Goal: Task Accomplishment & Management: Manage account settings

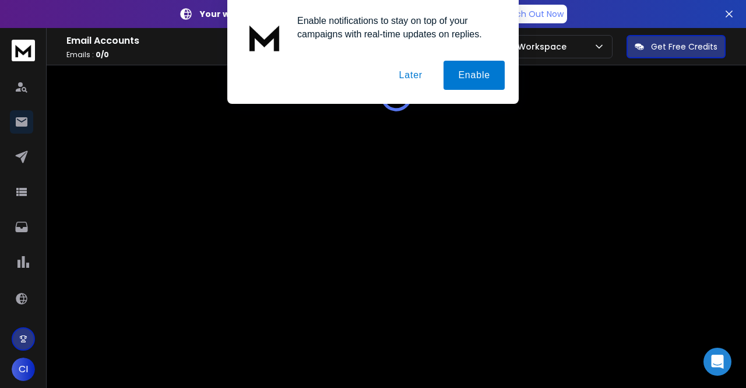
click at [601, 48] on div "Enable notifications to stay on top of your campaigns with real-time updates on…" at bounding box center [373, 52] width 746 height 104
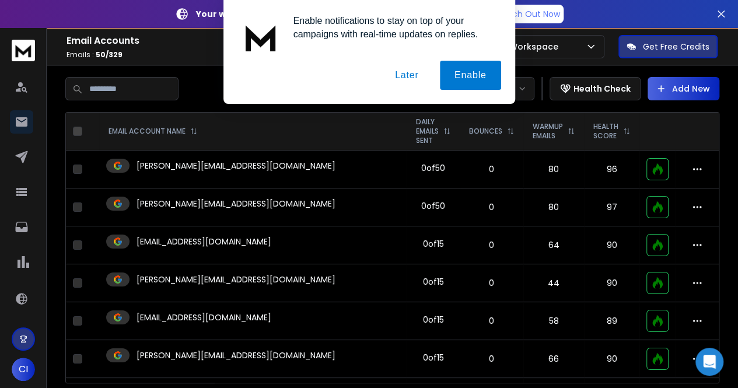
click at [406, 78] on button "Later" at bounding box center [406, 75] width 52 height 29
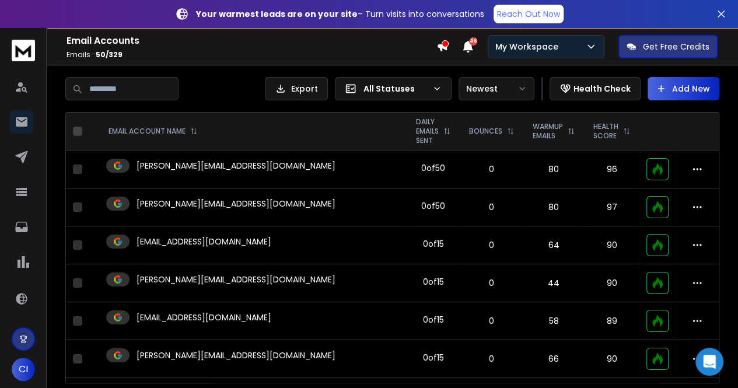
click at [572, 55] on button "My Workspace" at bounding box center [546, 46] width 117 height 23
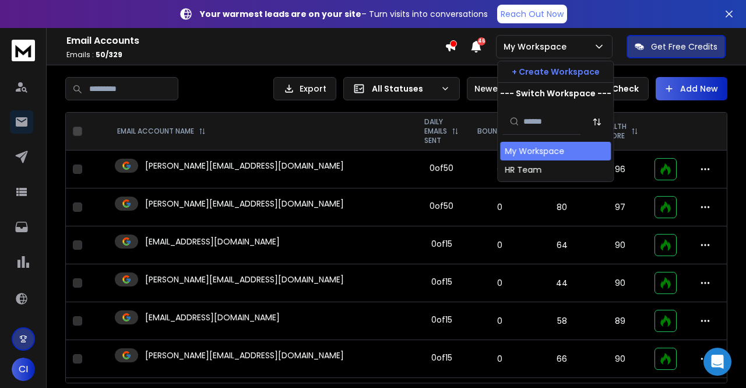
click at [551, 73] on p "+ Create Workspace" at bounding box center [556, 72] width 88 height 12
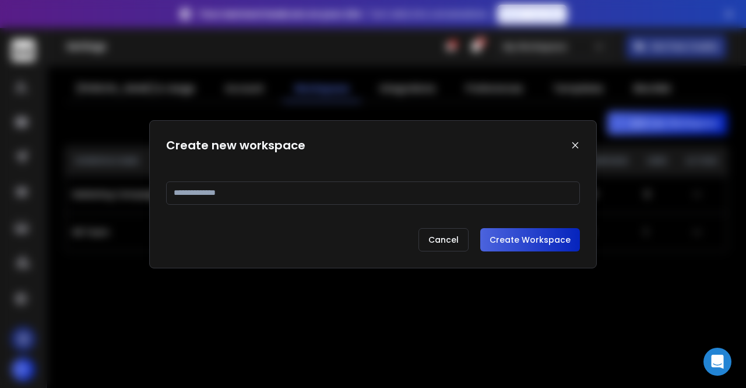
click at [312, 191] on input at bounding box center [373, 192] width 414 height 23
drag, startPoint x: 192, startPoint y: 194, endPoint x: 186, endPoint y: 195, distance: 5.9
click at [186, 195] on input "**********" at bounding box center [373, 192] width 414 height 23
click at [234, 195] on input "**********" at bounding box center [373, 192] width 414 height 23
type input "**********"
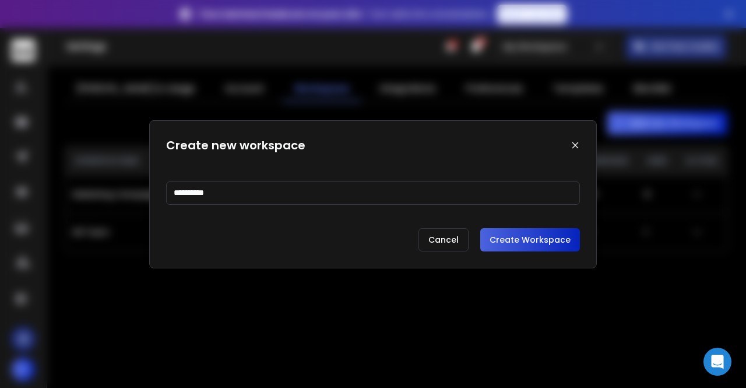
click at [508, 237] on button "Create Workspace" at bounding box center [531, 239] width 100 height 23
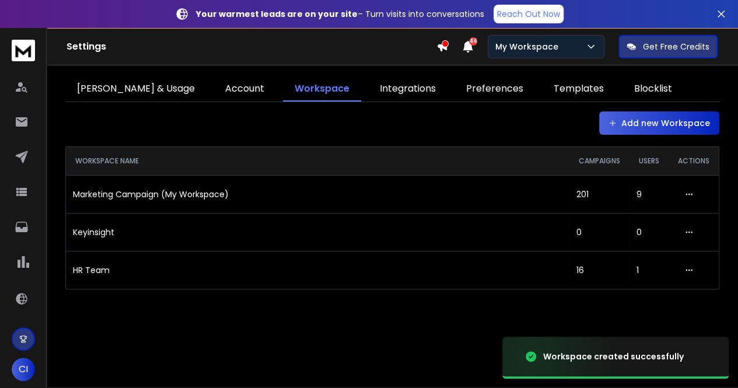
click at [586, 45] on div "My Workspace" at bounding box center [545, 47] width 101 height 12
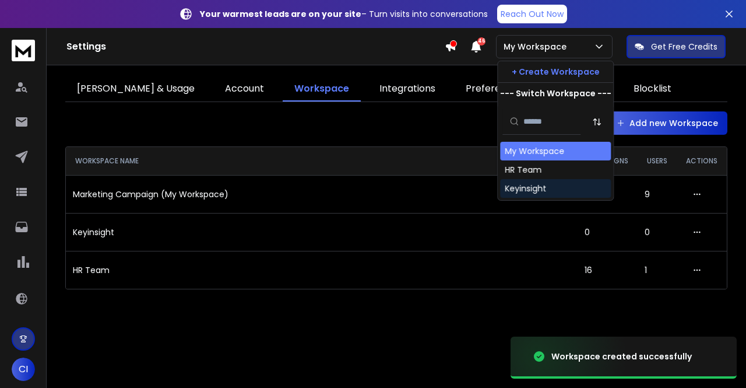
click at [534, 188] on div "Keyinsight" at bounding box center [525, 189] width 41 height 12
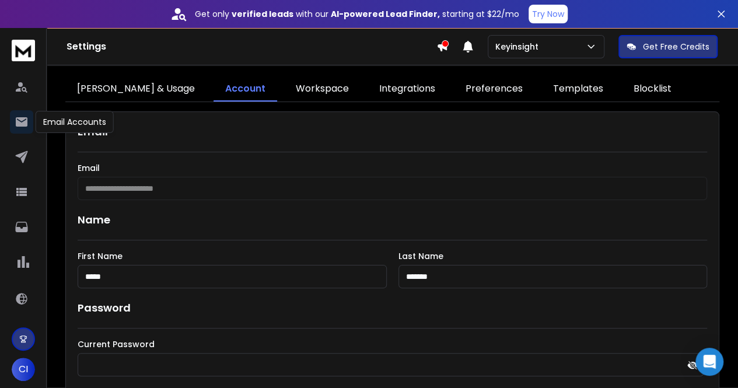
click at [20, 125] on icon at bounding box center [22, 121] width 12 height 9
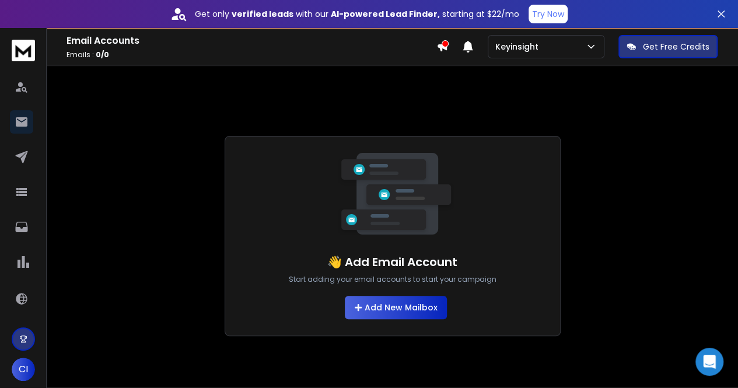
click at [380, 304] on button "Add New Mailbox" at bounding box center [396, 307] width 102 height 23
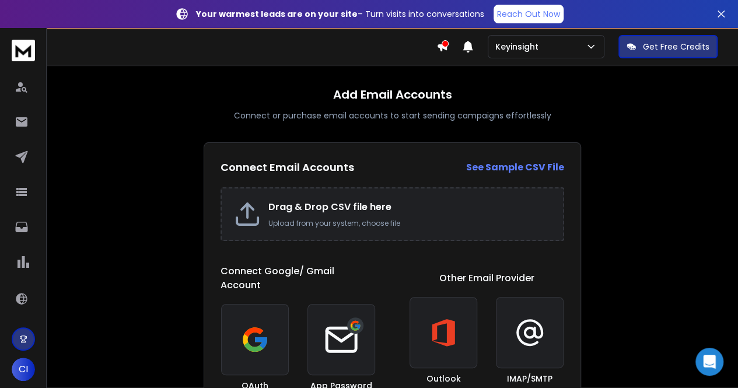
click at [274, 333] on div at bounding box center [255, 339] width 68 height 71
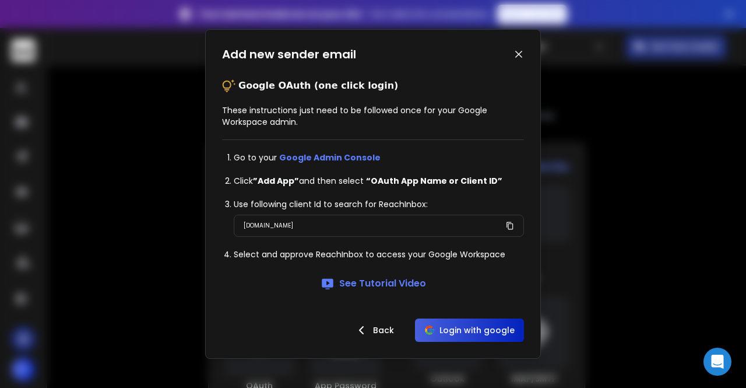
click at [510, 224] on icon at bounding box center [510, 226] width 8 height 8
click at [519, 56] on icon at bounding box center [519, 54] width 10 height 10
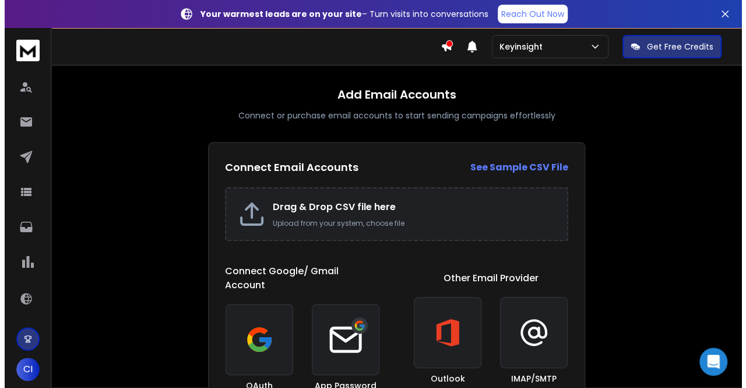
scroll to position [54, 0]
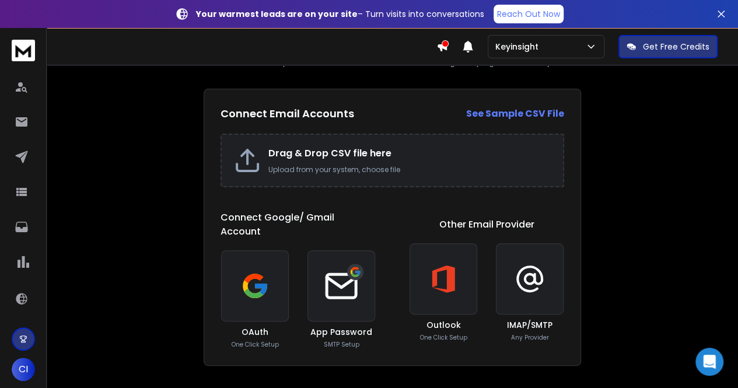
click at [272, 298] on div at bounding box center [255, 285] width 68 height 71
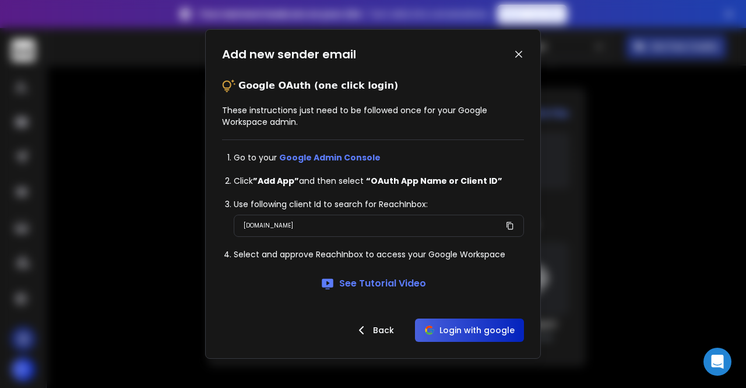
click at [507, 228] on icon at bounding box center [510, 226] width 8 height 8
click at [464, 333] on button "Login with google" at bounding box center [469, 329] width 109 height 23
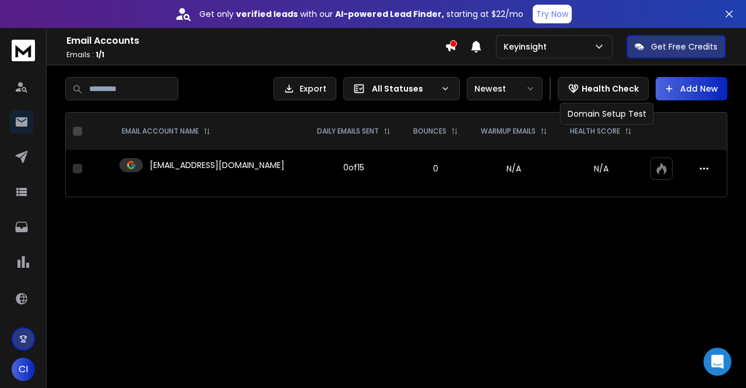
click at [678, 89] on button "Add New" at bounding box center [692, 88] width 72 height 23
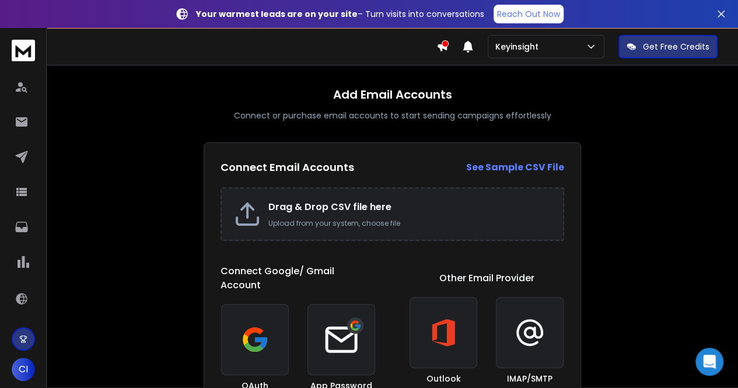
click at [279, 331] on div at bounding box center [255, 339] width 68 height 71
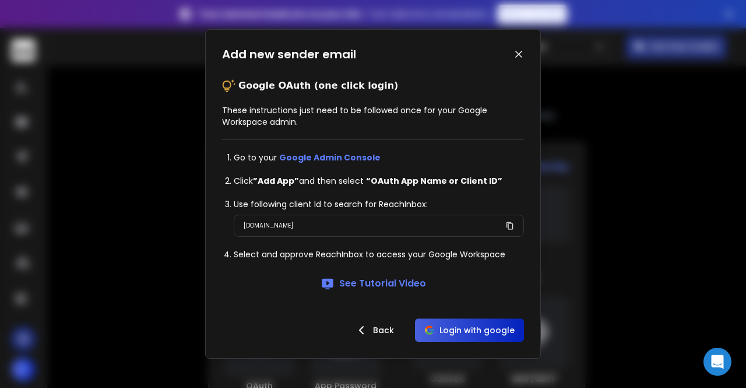
click at [446, 328] on button "Login with google" at bounding box center [469, 329] width 109 height 23
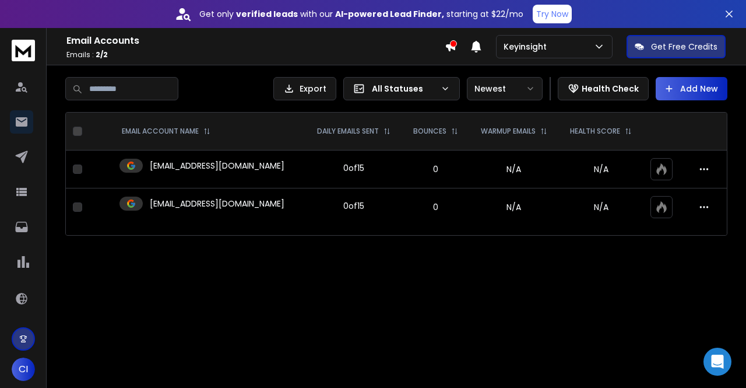
click at [681, 82] on button "Add New" at bounding box center [692, 88] width 72 height 23
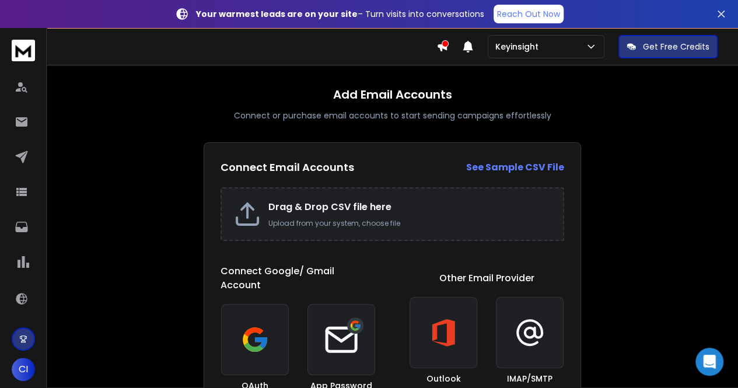
click at [281, 313] on div at bounding box center [255, 339] width 68 height 71
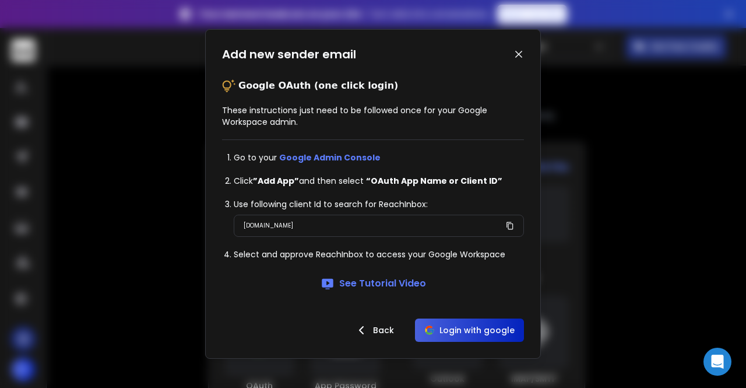
click at [448, 321] on button "Login with google" at bounding box center [469, 329] width 109 height 23
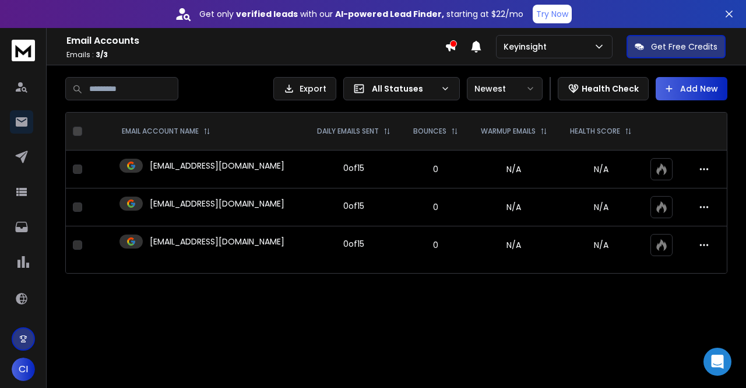
click at [695, 83] on button "Add New" at bounding box center [692, 88] width 72 height 23
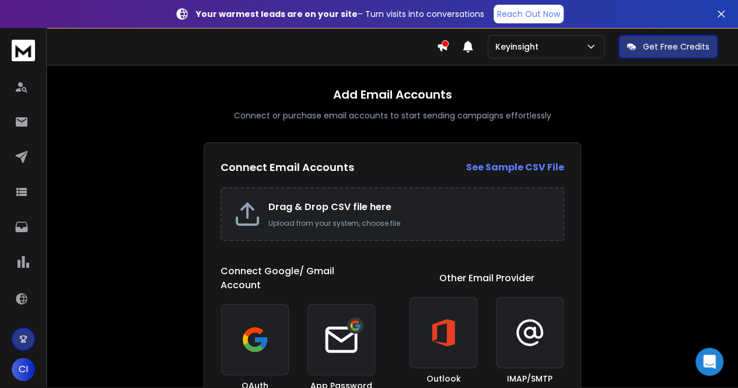
click at [247, 334] on icon at bounding box center [253, 331] width 19 height 9
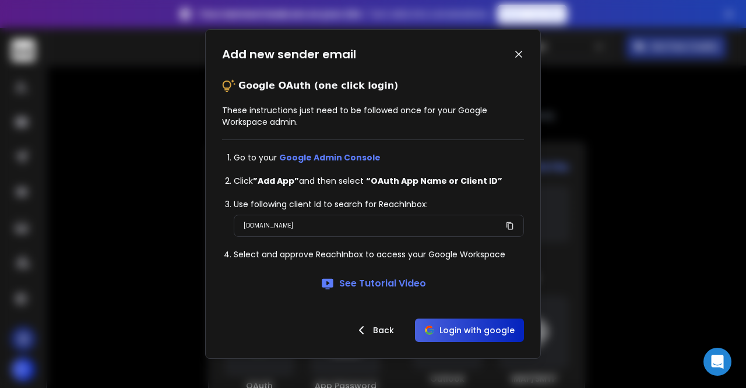
click at [460, 325] on button "Login with google" at bounding box center [469, 329] width 109 height 23
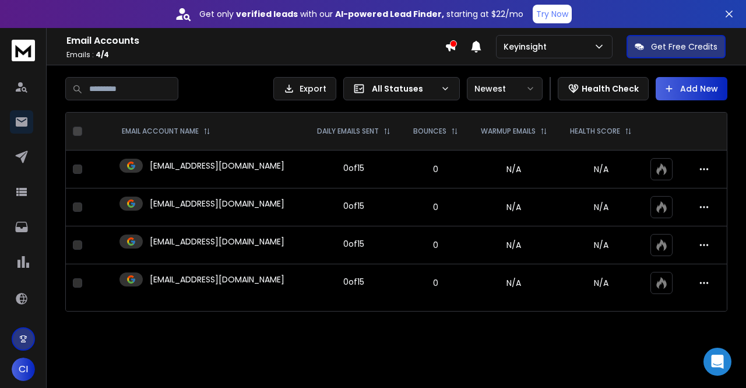
click at [692, 87] on button "Add New" at bounding box center [692, 88] width 72 height 23
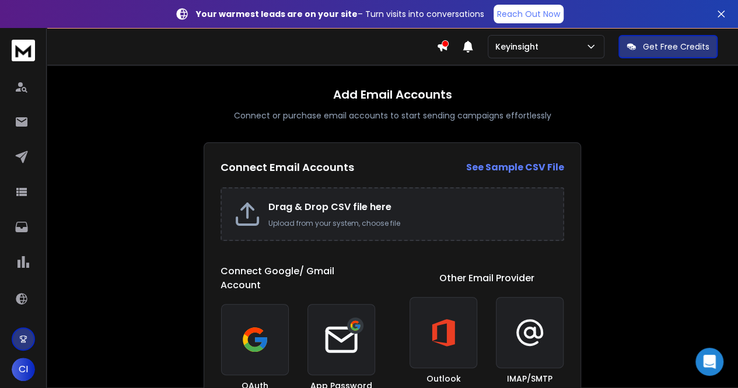
click at [274, 336] on div at bounding box center [255, 339] width 68 height 71
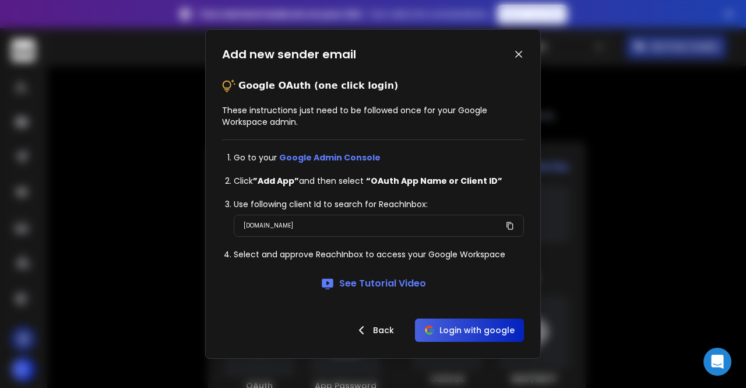
click at [454, 326] on button "Login with google" at bounding box center [469, 329] width 109 height 23
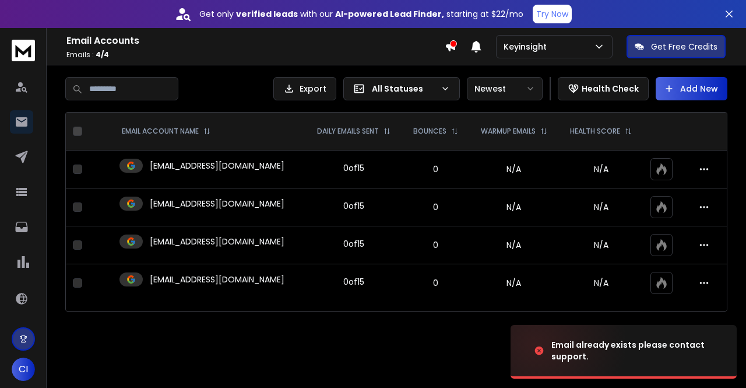
click at [675, 90] on button "Add New" at bounding box center [692, 88] width 72 height 23
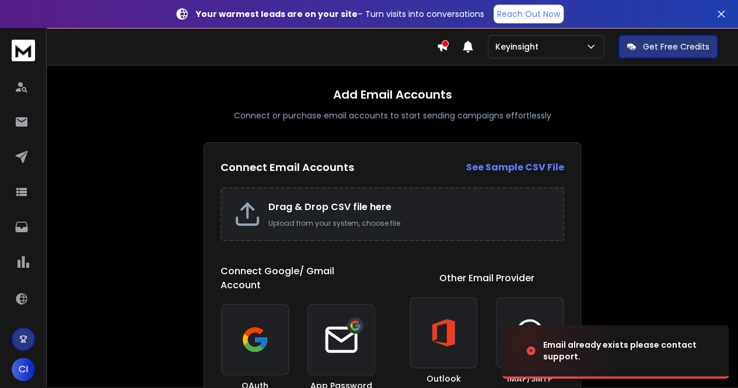
click at [246, 332] on icon at bounding box center [253, 331] width 19 height 9
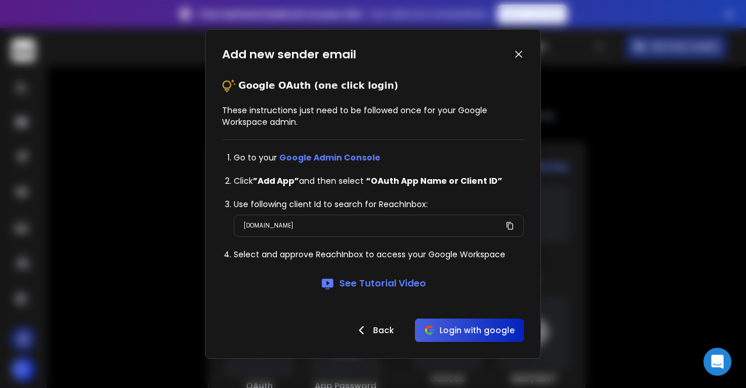
click at [454, 341] on button "Login with google" at bounding box center [469, 329] width 109 height 23
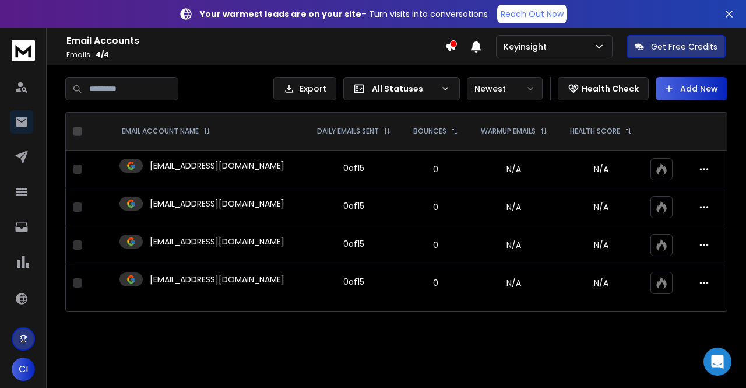
click at [674, 88] on icon at bounding box center [669, 89] width 8 height 8
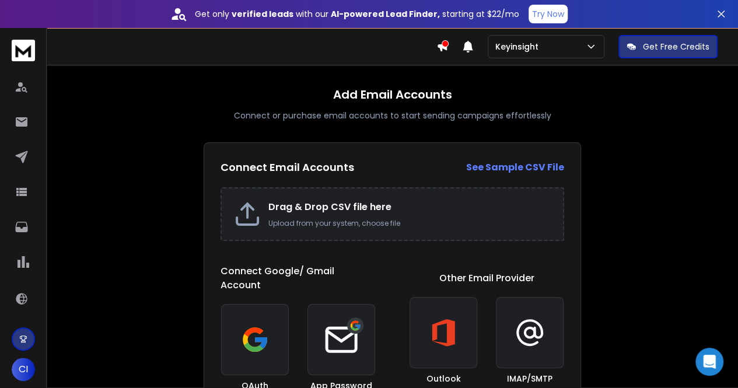
click at [274, 332] on div at bounding box center [255, 339] width 68 height 71
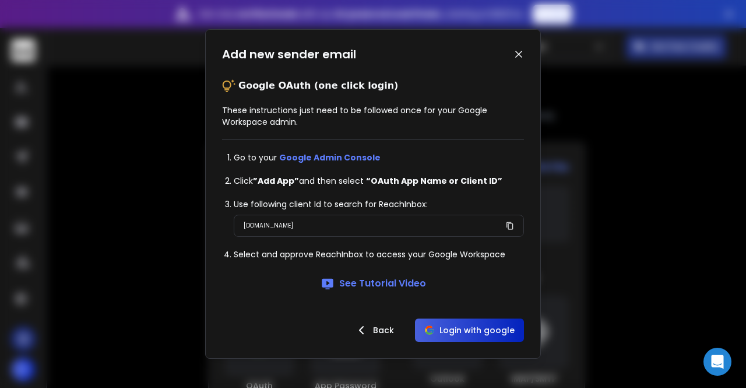
click at [516, 54] on icon at bounding box center [519, 54] width 10 height 10
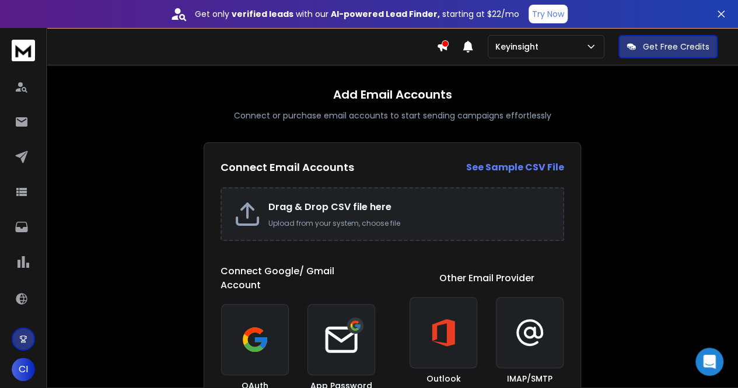
click at [276, 329] on div at bounding box center [255, 339] width 68 height 71
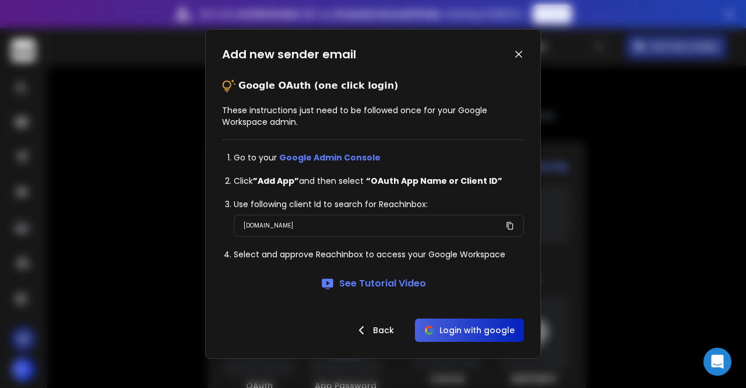
click at [444, 328] on button "Login with google" at bounding box center [469, 329] width 109 height 23
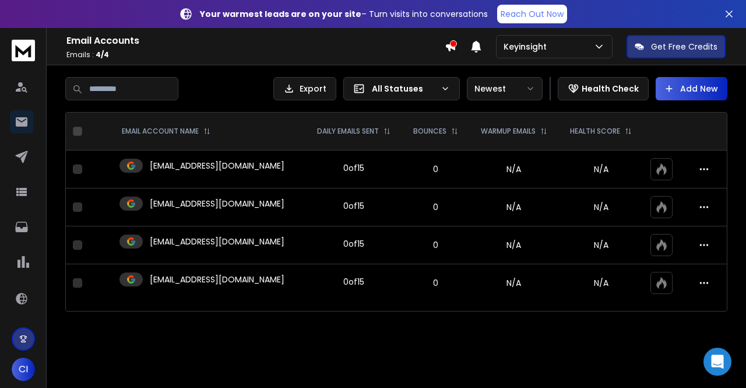
click at [684, 84] on button "Add New" at bounding box center [692, 88] width 72 height 23
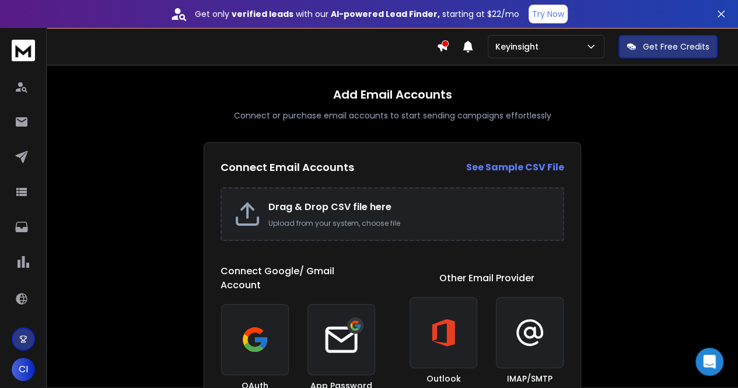
click at [269, 328] on icon at bounding box center [254, 339] width 29 height 35
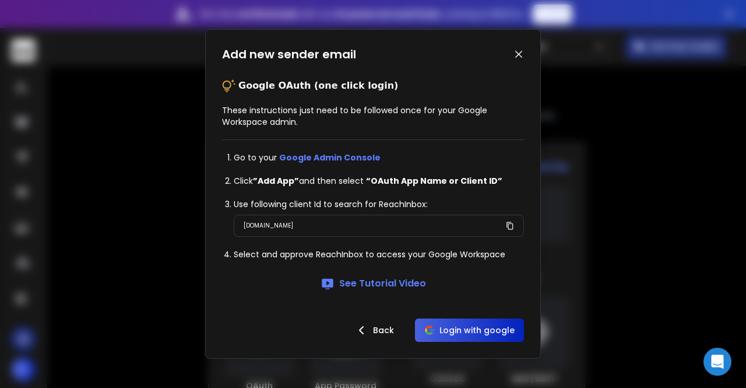
click at [425, 333] on button "Login with google" at bounding box center [469, 329] width 109 height 23
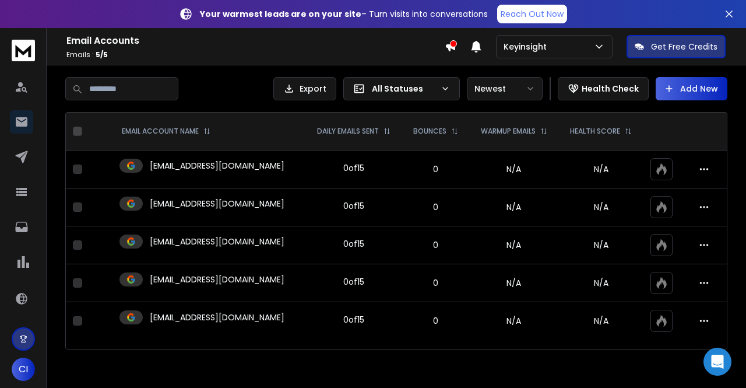
click at [663, 93] on button "Add New" at bounding box center [692, 88] width 72 height 23
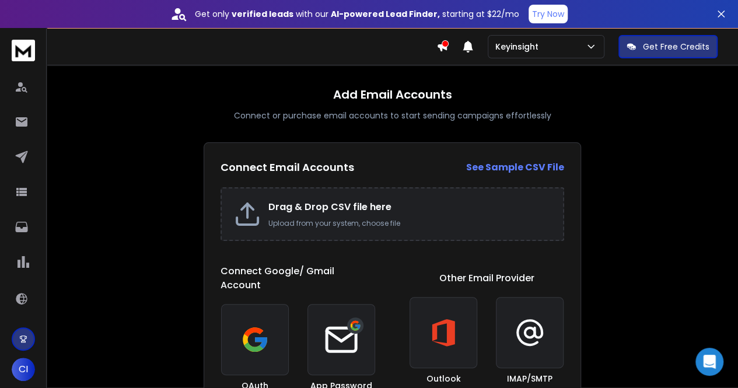
click at [250, 324] on icon at bounding box center [254, 339] width 29 height 35
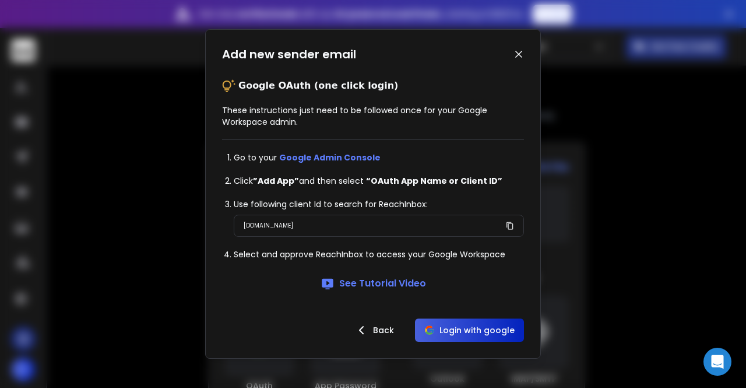
click at [451, 331] on button "Login with google" at bounding box center [469, 329] width 109 height 23
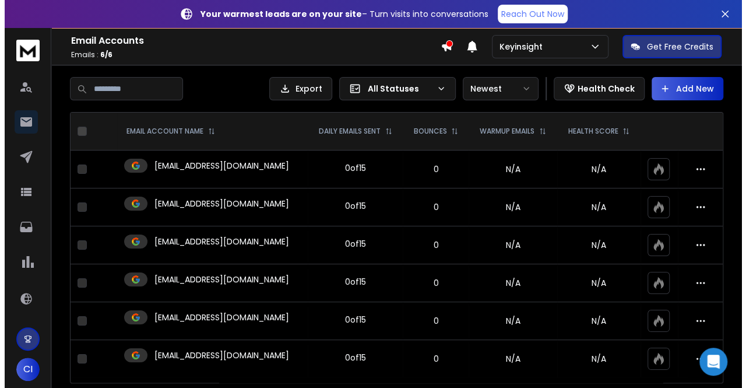
scroll to position [5, 0]
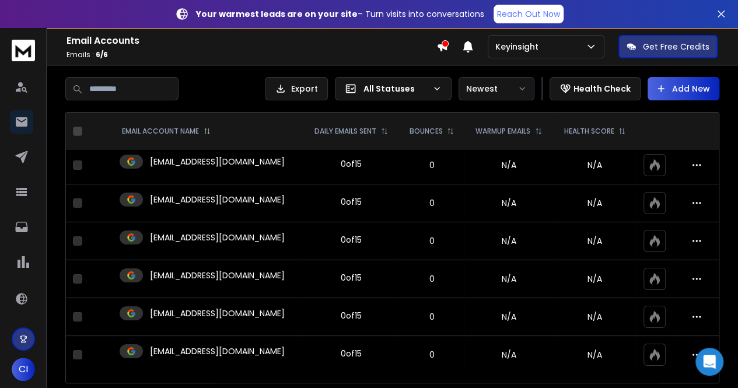
click at [674, 87] on button "Add New" at bounding box center [683, 88] width 72 height 23
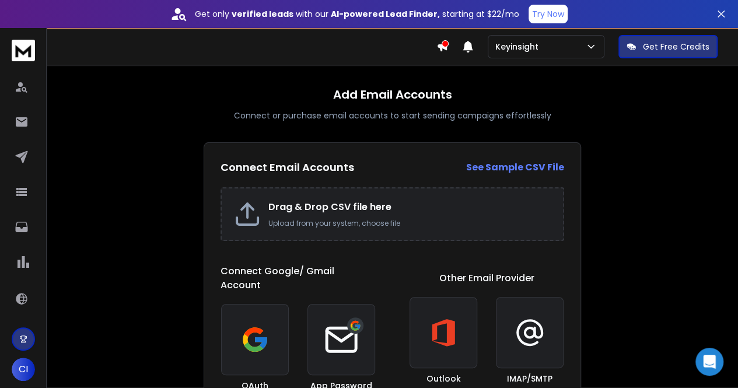
click at [267, 339] on icon at bounding box center [261, 343] width 12 height 12
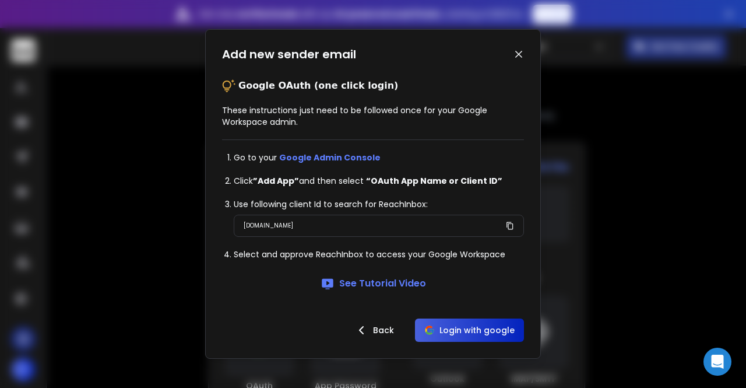
click at [451, 336] on button "Login with google" at bounding box center [469, 329] width 109 height 23
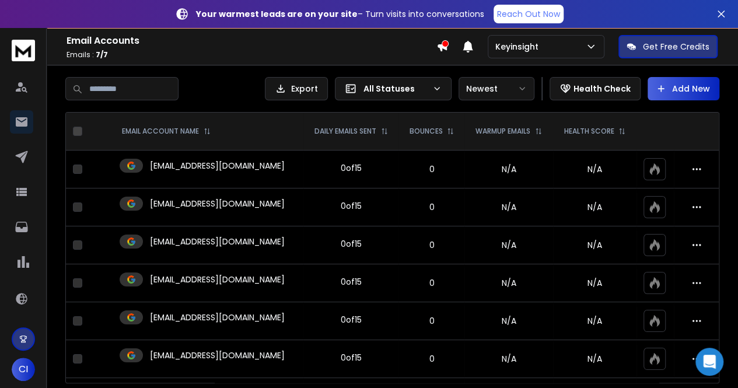
click at [648, 170] on icon at bounding box center [654, 169] width 12 height 12
click at [649, 207] on icon at bounding box center [654, 207] width 10 height 12
click at [649, 244] on icon at bounding box center [654, 245] width 10 height 12
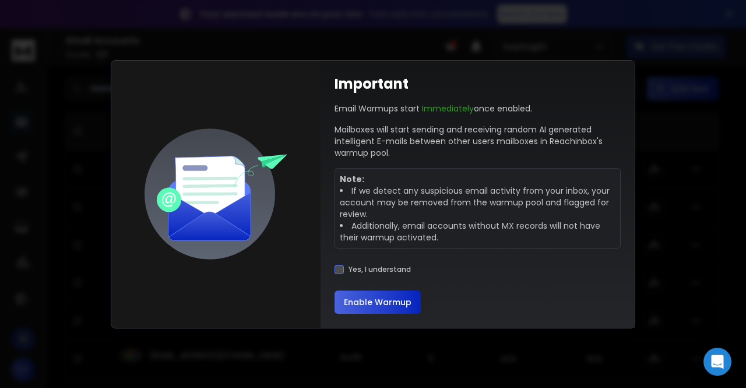
click at [342, 274] on div "Yes, I understand" at bounding box center [373, 269] width 76 height 23
click at [337, 270] on button "Yes, I understand" at bounding box center [339, 269] width 9 height 9
click at [352, 299] on button "Enable Warmup" at bounding box center [378, 301] width 86 height 23
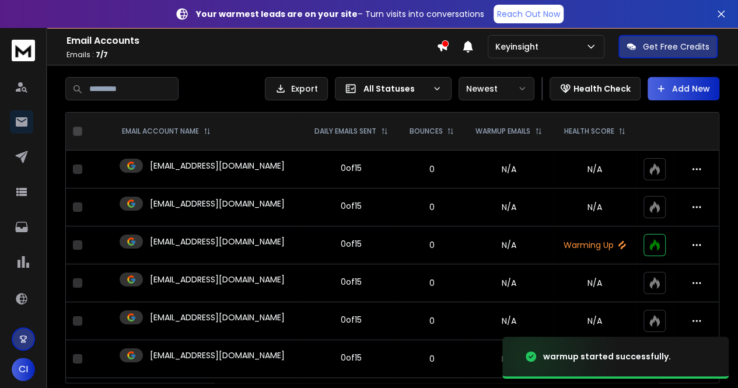
click at [651, 211] on icon at bounding box center [654, 207] width 10 height 12
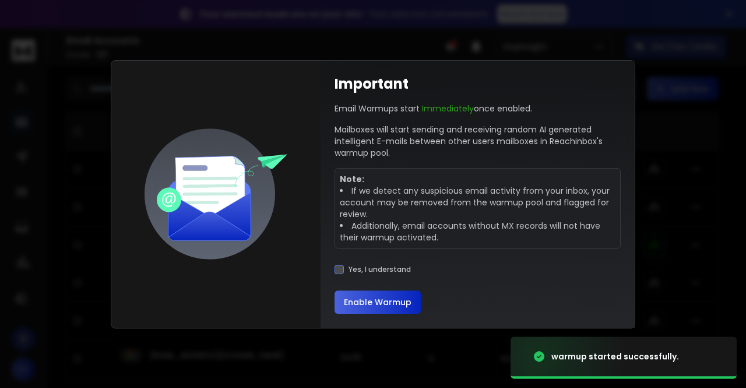
drag, startPoint x: 329, startPoint y: 269, endPoint x: 336, endPoint y: 274, distance: 7.9
click at [330, 269] on div "Important Email Warmups start Immediately once enabled. Mailboxes will start se…" at bounding box center [478, 194] width 314 height 267
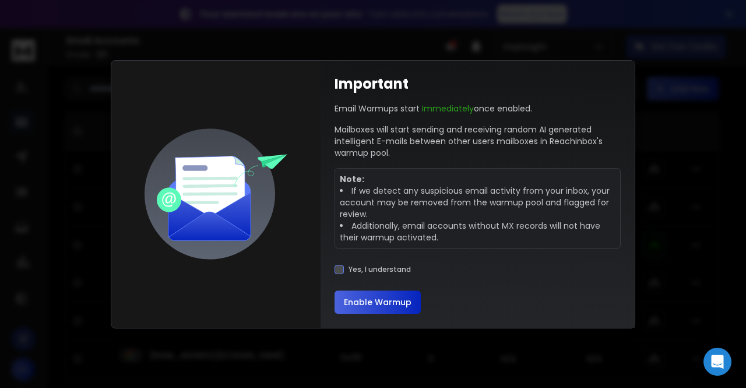
click at [340, 271] on button "Yes, I understand" at bounding box center [339, 269] width 9 height 9
click at [351, 297] on button "Enable Warmup" at bounding box center [378, 301] width 86 height 23
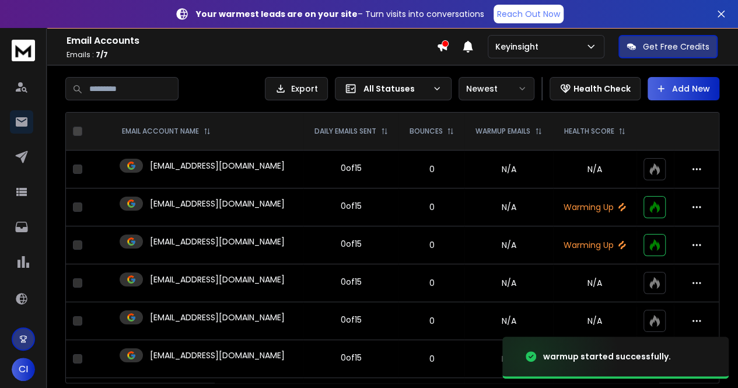
click at [649, 169] on icon at bounding box center [654, 169] width 10 height 12
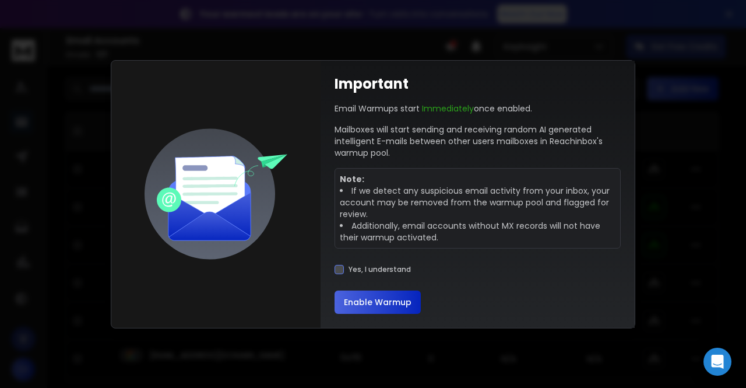
click at [344, 268] on button "Yes, I understand" at bounding box center [339, 269] width 9 height 9
click at [365, 302] on button "Enable Warmup" at bounding box center [378, 301] width 86 height 23
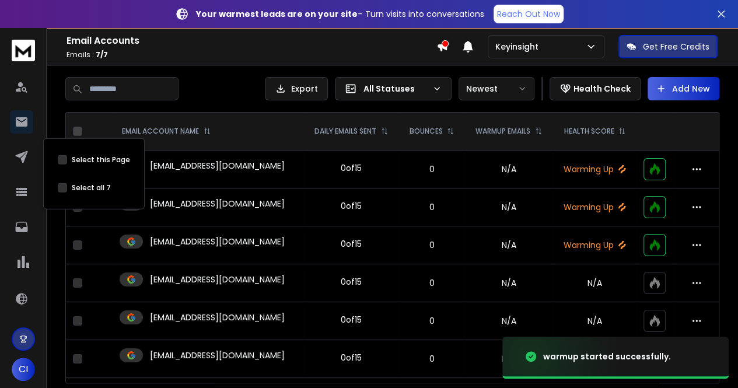
click at [78, 131] on button "Select this Page" at bounding box center [77, 131] width 9 height 9
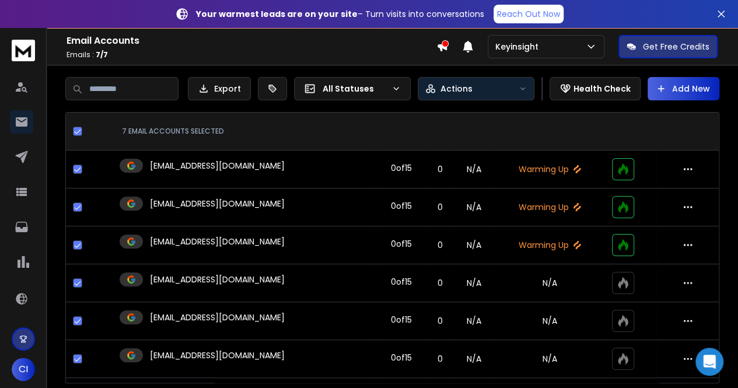
click at [500, 88] on div "Actions" at bounding box center [469, 89] width 89 height 12
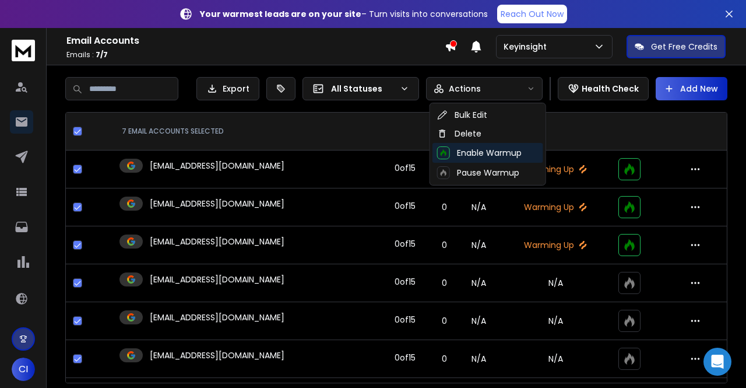
click at [496, 148] on div "Enable Warmup" at bounding box center [479, 152] width 85 height 13
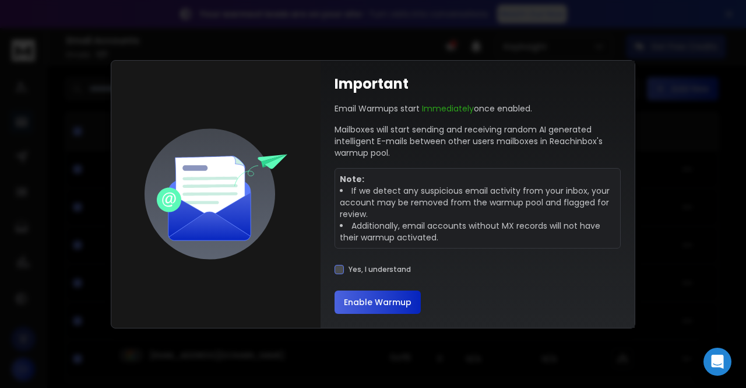
click at [343, 266] on button "Yes, I understand" at bounding box center [339, 269] width 9 height 9
click at [357, 297] on button "Enable Warmup" at bounding box center [378, 301] width 86 height 23
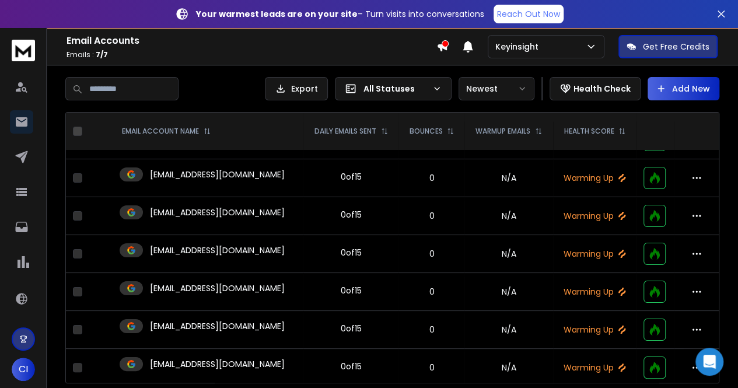
scroll to position [42, 0]
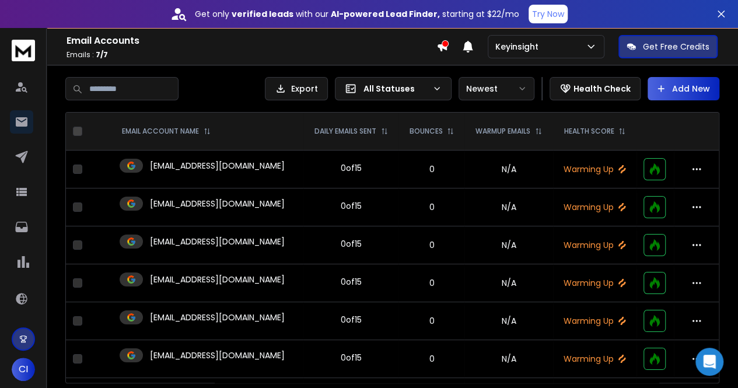
click at [723, 17] on icon at bounding box center [721, 14] width 10 height 10
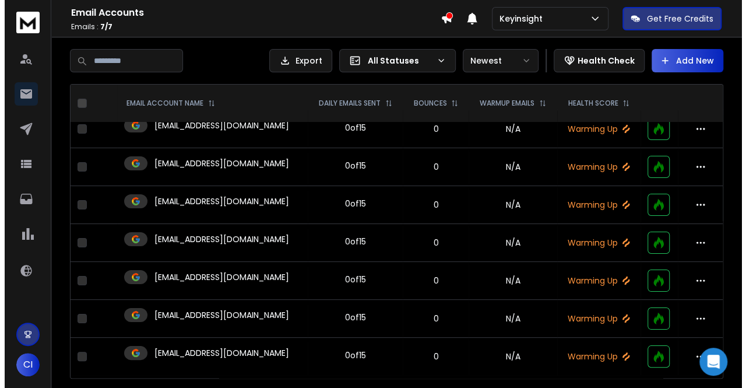
scroll to position [19, 0]
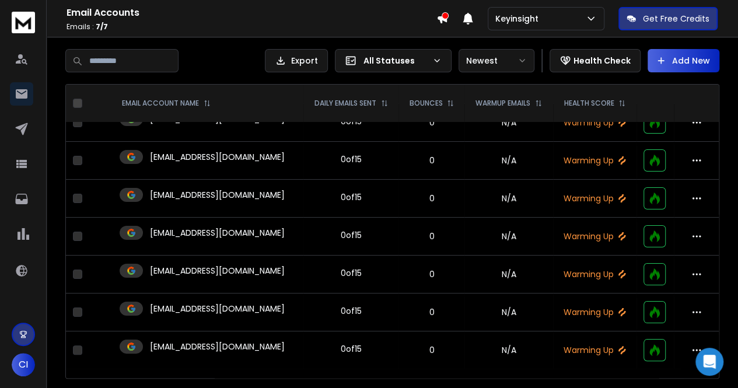
click at [674, 60] on button "Add New" at bounding box center [683, 60] width 72 height 23
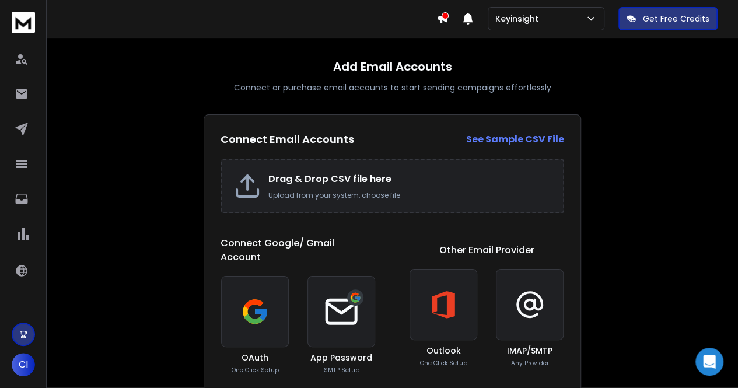
click at [282, 298] on div at bounding box center [255, 311] width 68 height 71
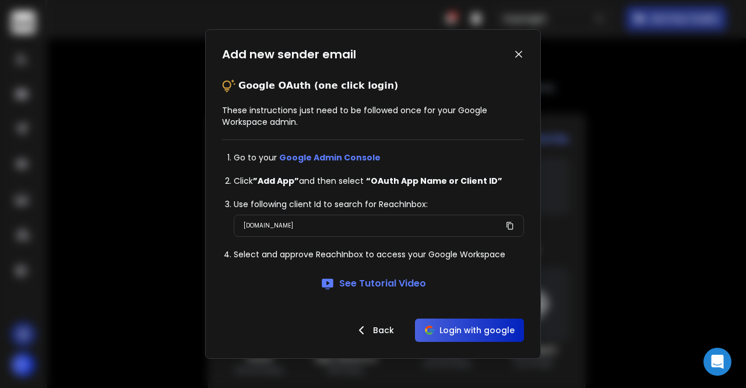
click at [450, 331] on button "Login with google" at bounding box center [469, 329] width 109 height 23
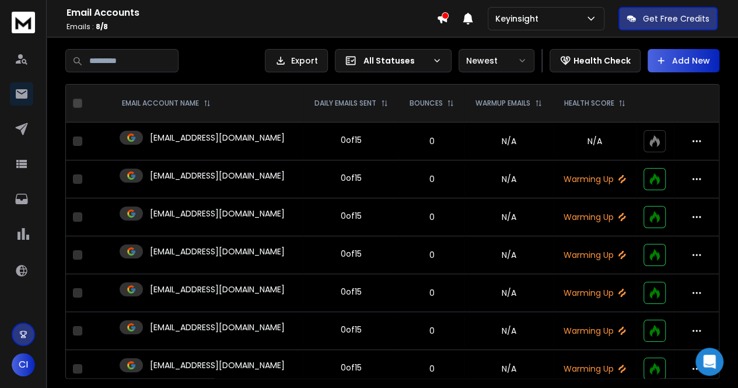
click at [686, 61] on button "Add New" at bounding box center [683, 60] width 72 height 23
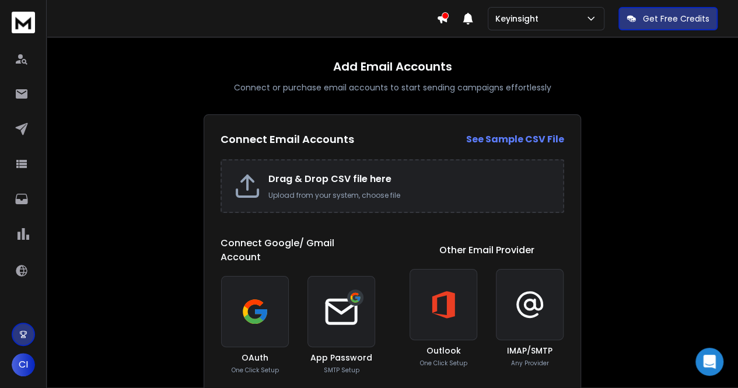
click at [267, 306] on icon at bounding box center [254, 311] width 29 height 35
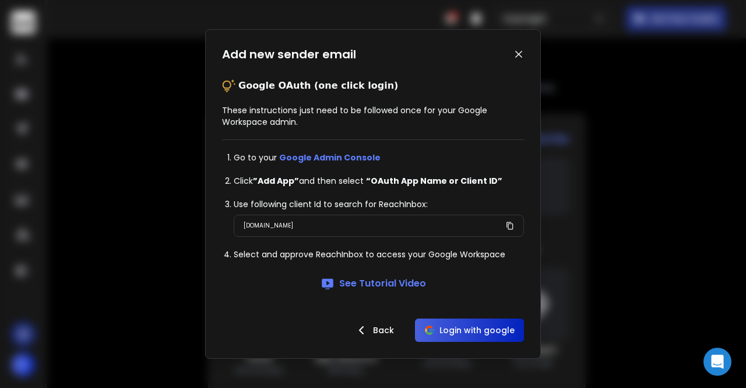
click at [446, 331] on button "Login with google" at bounding box center [469, 329] width 109 height 23
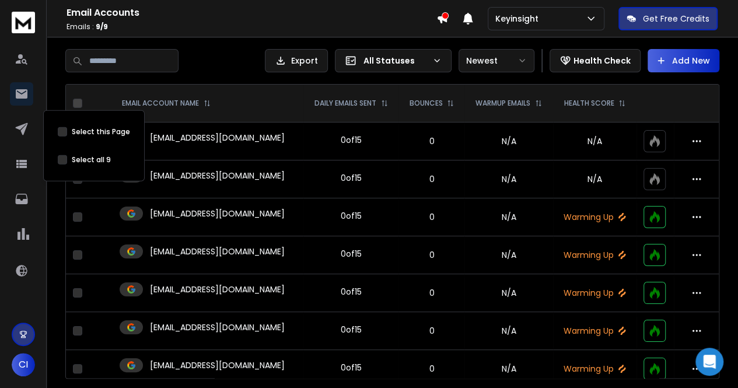
click at [79, 104] on button "Select this Page" at bounding box center [77, 103] width 9 height 9
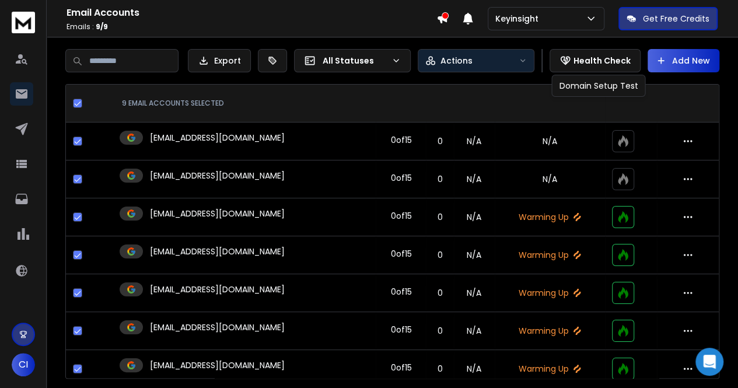
click at [527, 62] on icon "button" at bounding box center [522, 60] width 8 height 9
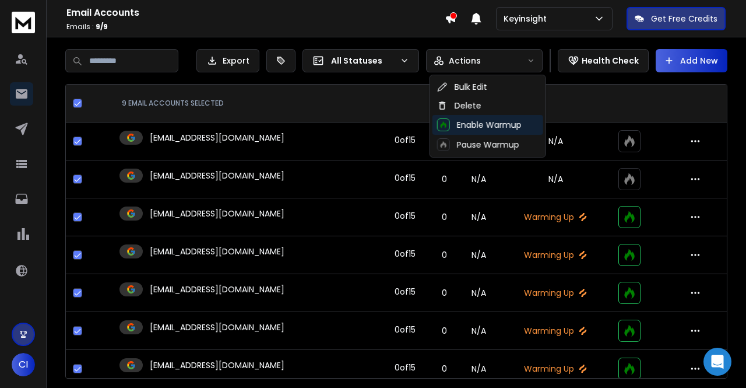
click at [481, 124] on div "Enable Warmup" at bounding box center [479, 124] width 85 height 13
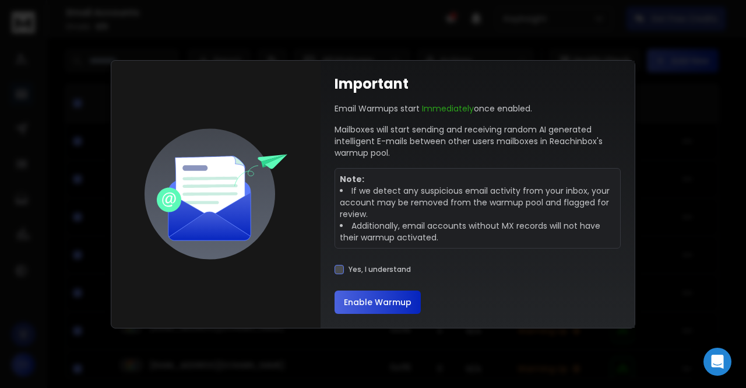
click at [345, 269] on div "Yes, I understand" at bounding box center [373, 269] width 76 height 9
click at [359, 301] on button "Enable Warmup" at bounding box center [378, 301] width 86 height 23
click at [342, 268] on button "Yes, I understand" at bounding box center [339, 269] width 9 height 9
click at [359, 302] on button "Enable Warmup" at bounding box center [378, 301] width 86 height 23
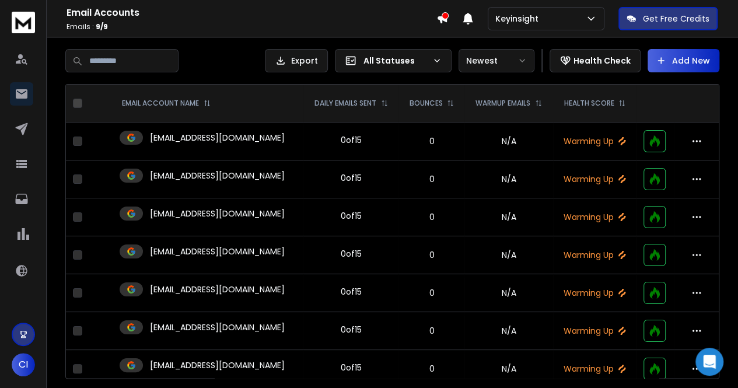
click at [215, 170] on p "[EMAIL_ADDRESS][DOMAIN_NAME]" at bounding box center [217, 176] width 135 height 12
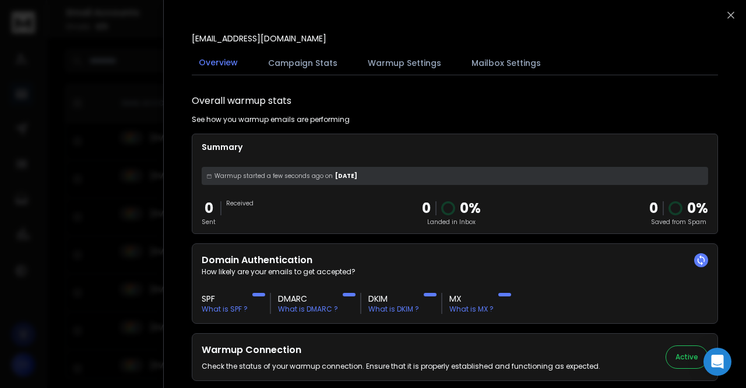
click at [390, 57] on button "Warmup Settings" at bounding box center [404, 63] width 87 height 26
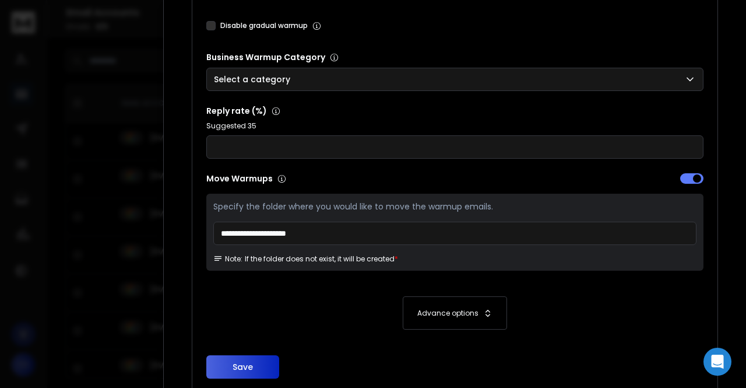
scroll to position [299, 0]
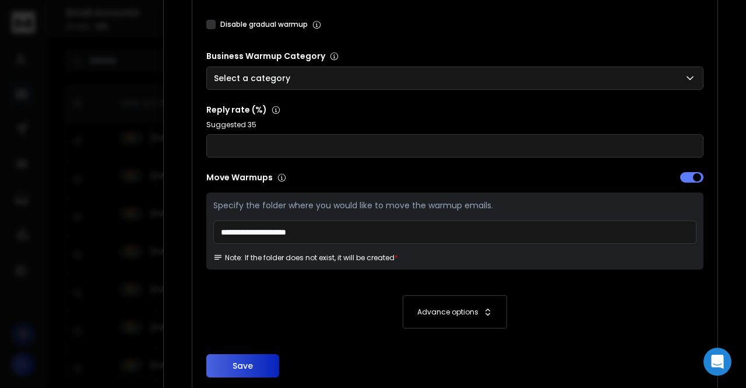
click at [472, 296] on div "Advance options" at bounding box center [455, 311] width 104 height 33
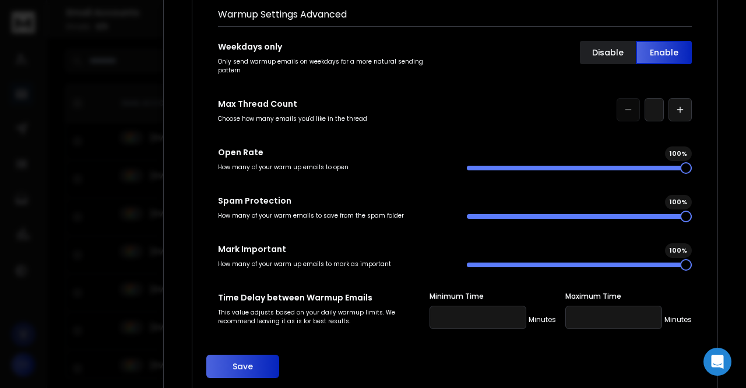
scroll to position [675, 0]
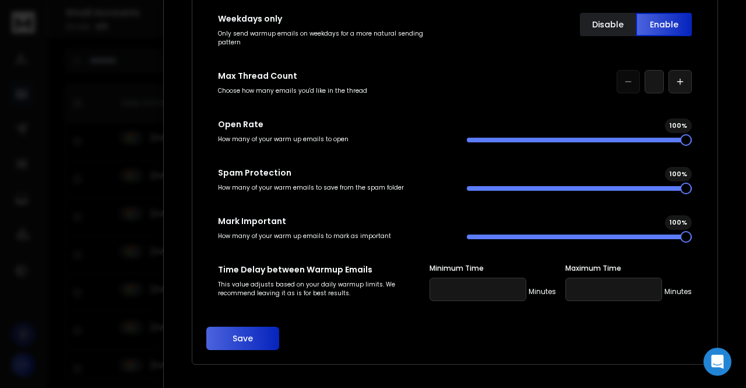
click at [468, 290] on input "number" at bounding box center [478, 289] width 97 height 23
type input "*"
click at [599, 284] on input "number" at bounding box center [614, 289] width 97 height 23
click at [271, 329] on button "Save" at bounding box center [242, 338] width 73 height 23
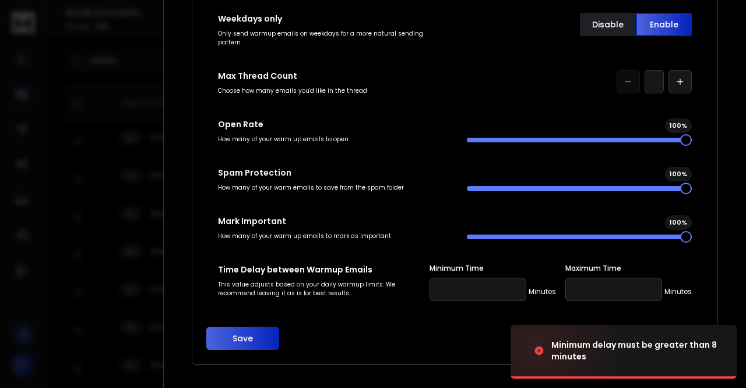
drag, startPoint x: 408, startPoint y: 283, endPoint x: 364, endPoint y: 283, distance: 44.3
click at [367, 284] on div "Time Delay between Warmup Emails This value adjusts based on your daily warmup …" at bounding box center [455, 282] width 474 height 37
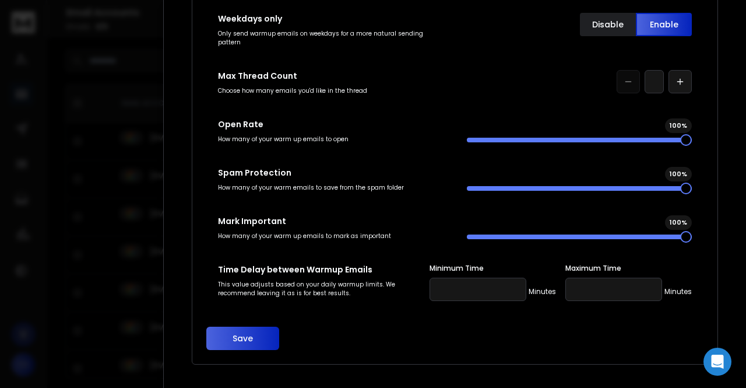
drag, startPoint x: 569, startPoint y: 279, endPoint x: 523, endPoint y: 282, distance: 46.7
click at [524, 282] on div "Minimum Time * Minutes Maximum Time * Minutes" at bounding box center [561, 282] width 262 height 37
type input "*"
click at [245, 328] on button "Save" at bounding box center [242, 338] width 73 height 23
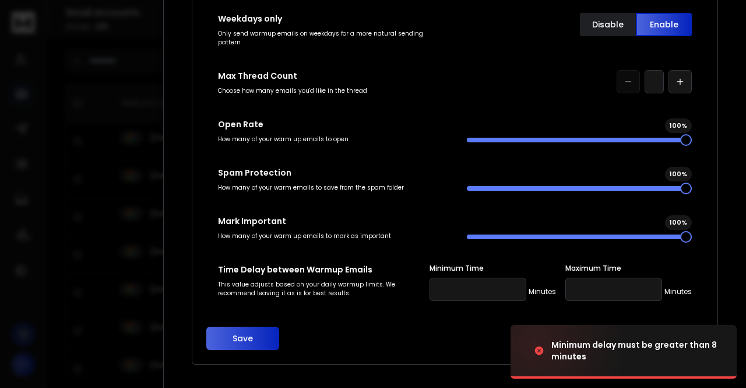
drag, startPoint x: 383, startPoint y: 279, endPoint x: 352, endPoint y: 276, distance: 30.5
click at [353, 277] on div "Time Delay between Warmup Emails This value adjusts based on your daily warmup …" at bounding box center [455, 282] width 474 height 37
type input "*"
click at [296, 327] on div "Save" at bounding box center [305, 338] width 199 height 23
click at [247, 334] on button "Save" at bounding box center [242, 338] width 73 height 23
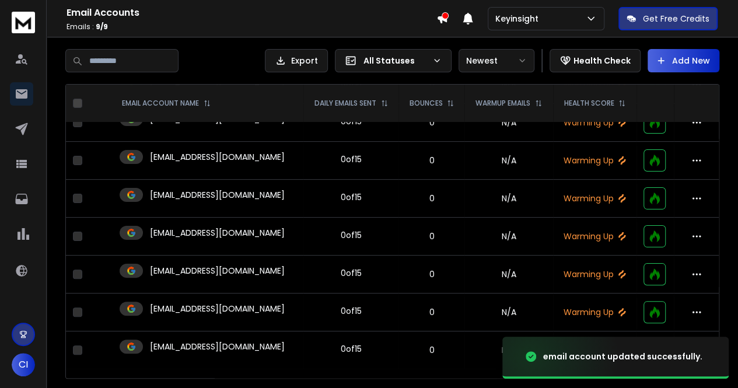
scroll to position [0, 0]
